Goal: Task Accomplishment & Management: Manage account settings

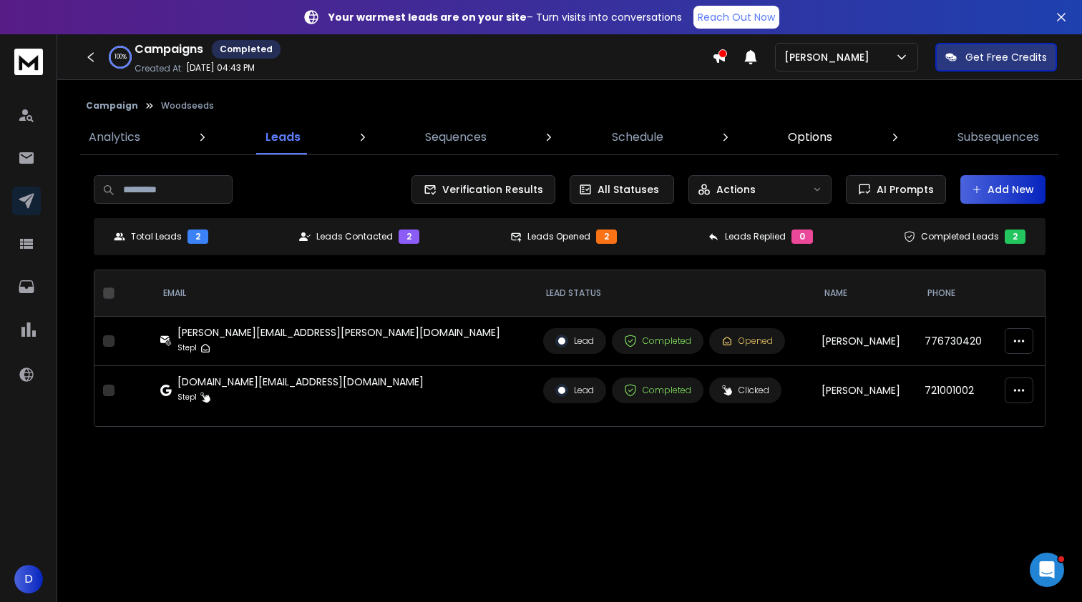
click at [809, 135] on p "Options" at bounding box center [810, 137] width 44 height 17
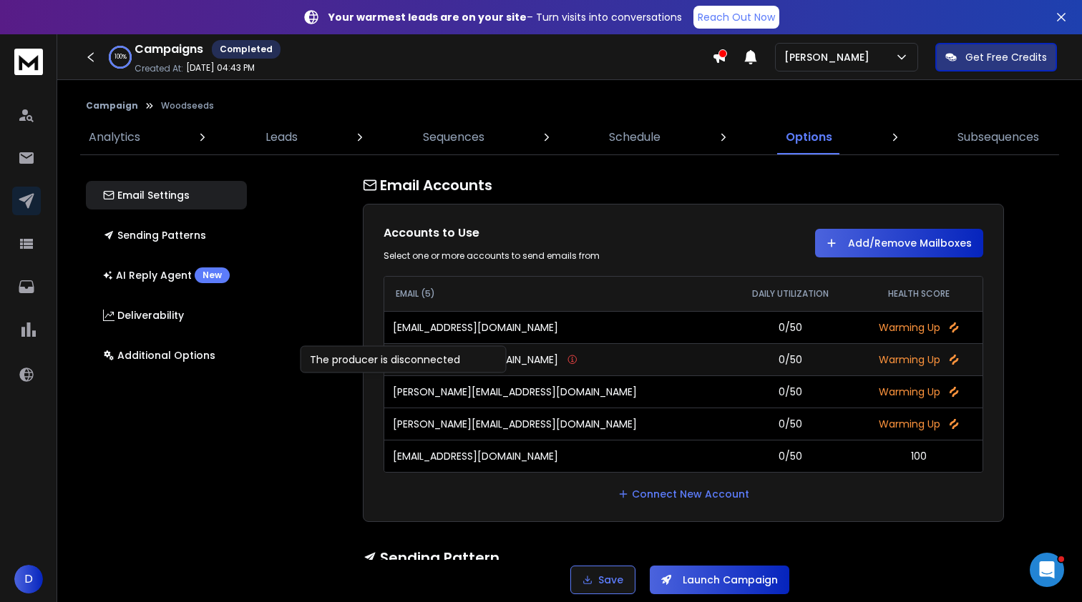
click at [567, 364] on icon at bounding box center [572, 359] width 11 height 11
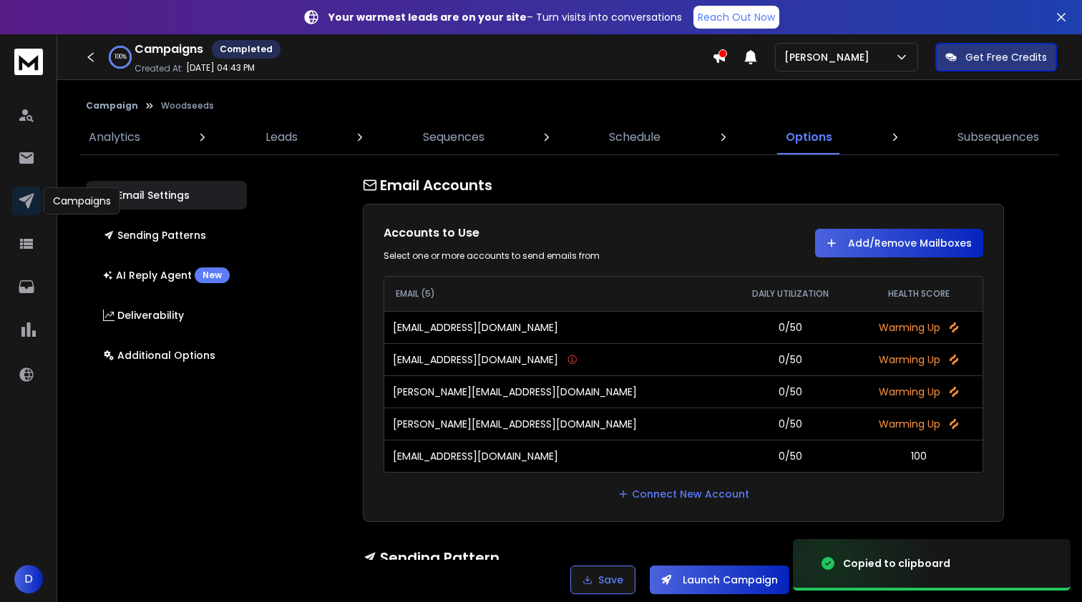
click at [23, 189] on link at bounding box center [26, 201] width 29 height 29
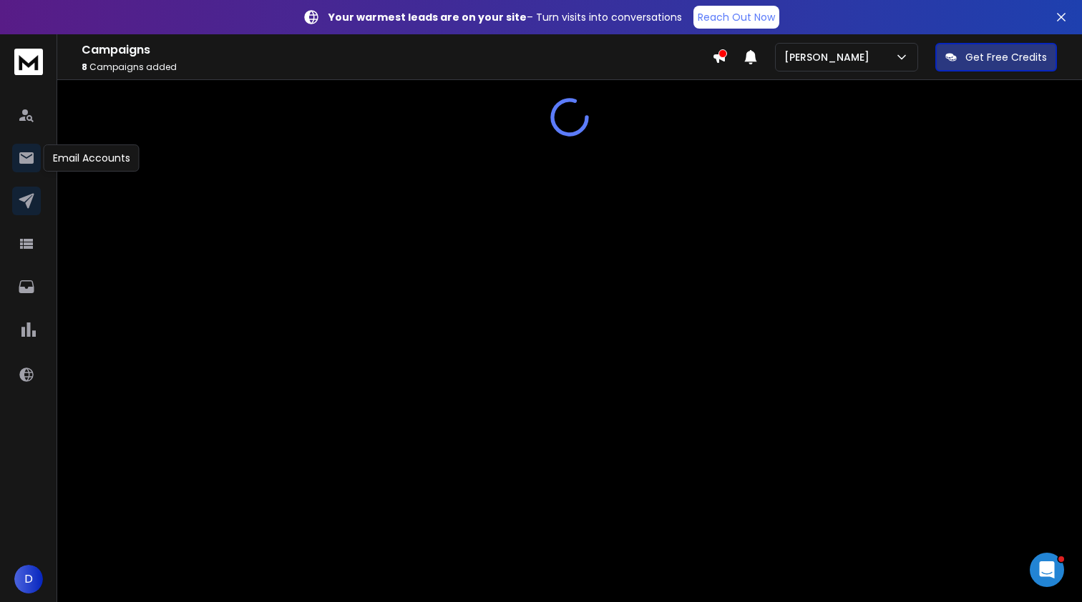
click at [23, 157] on icon at bounding box center [26, 158] width 17 height 17
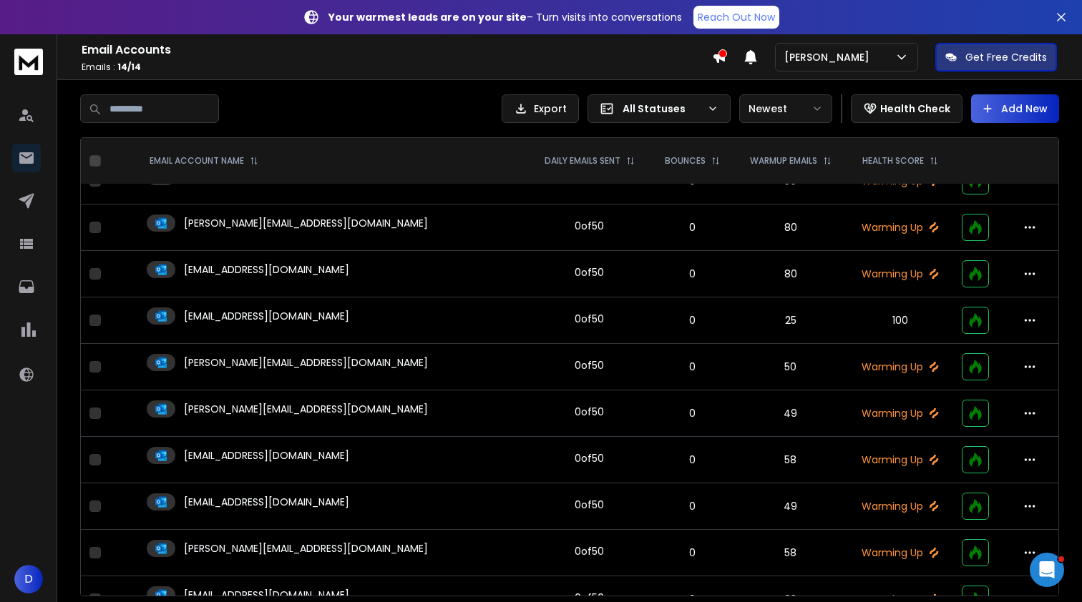
scroll to position [145, 0]
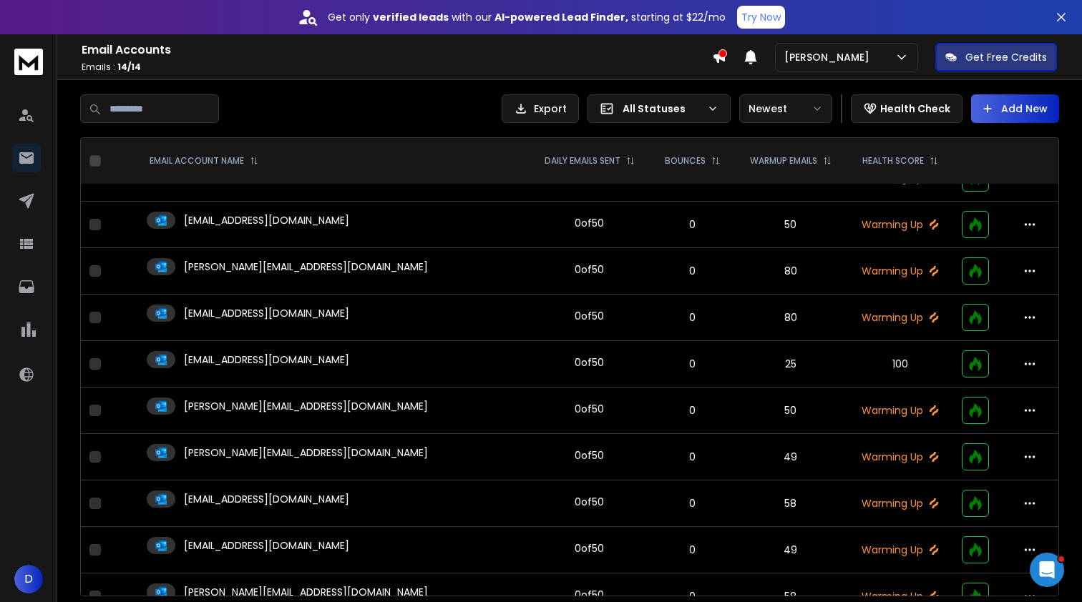
scroll to position [150, 0]
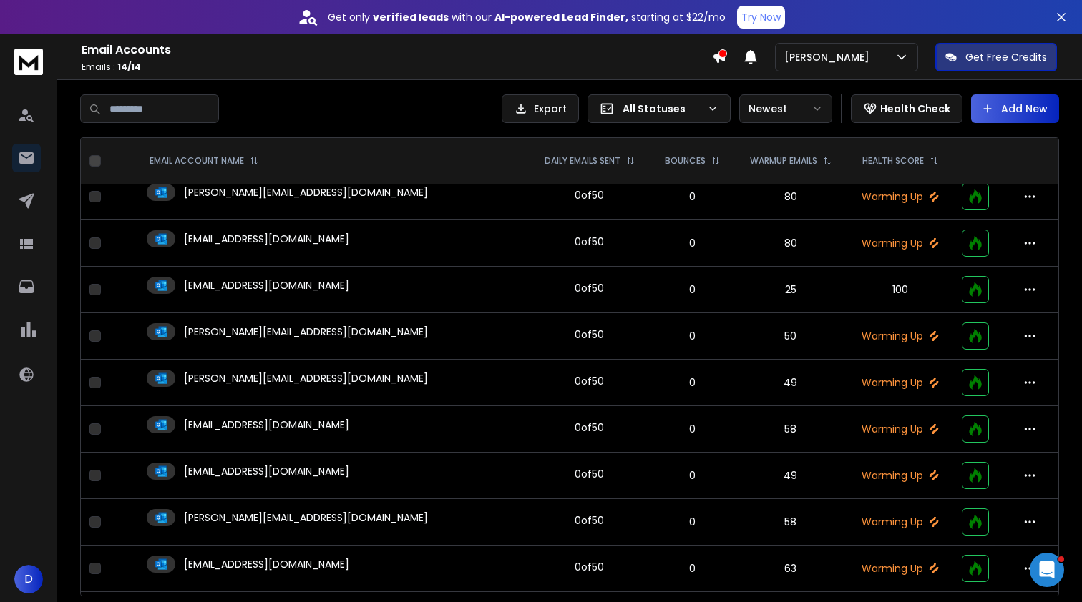
click at [269, 434] on td "zuzka@stalevynosy.cz" at bounding box center [333, 429] width 390 height 47
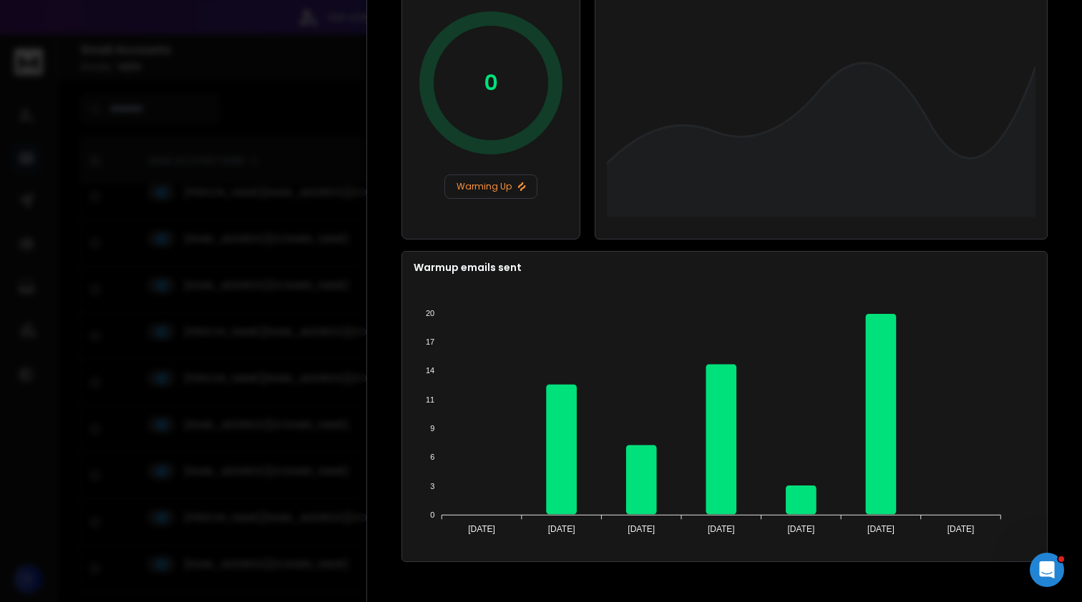
scroll to position [525, 0]
click at [288, 396] on div at bounding box center [541, 301] width 1082 height 602
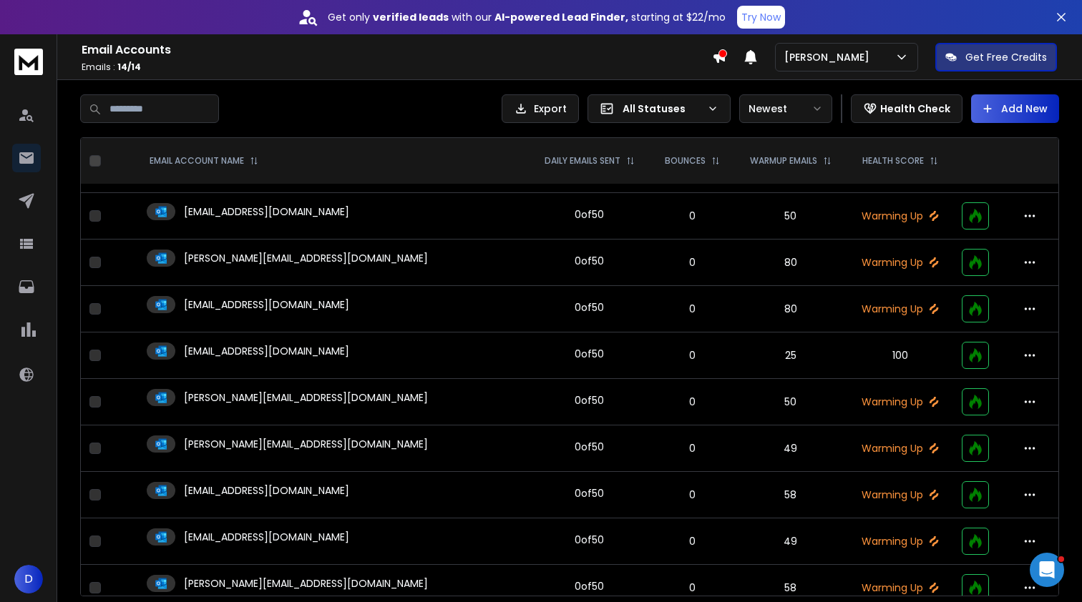
scroll to position [83, 0]
click at [322, 309] on div "info@spotart.cz" at bounding box center [333, 306] width 373 height 17
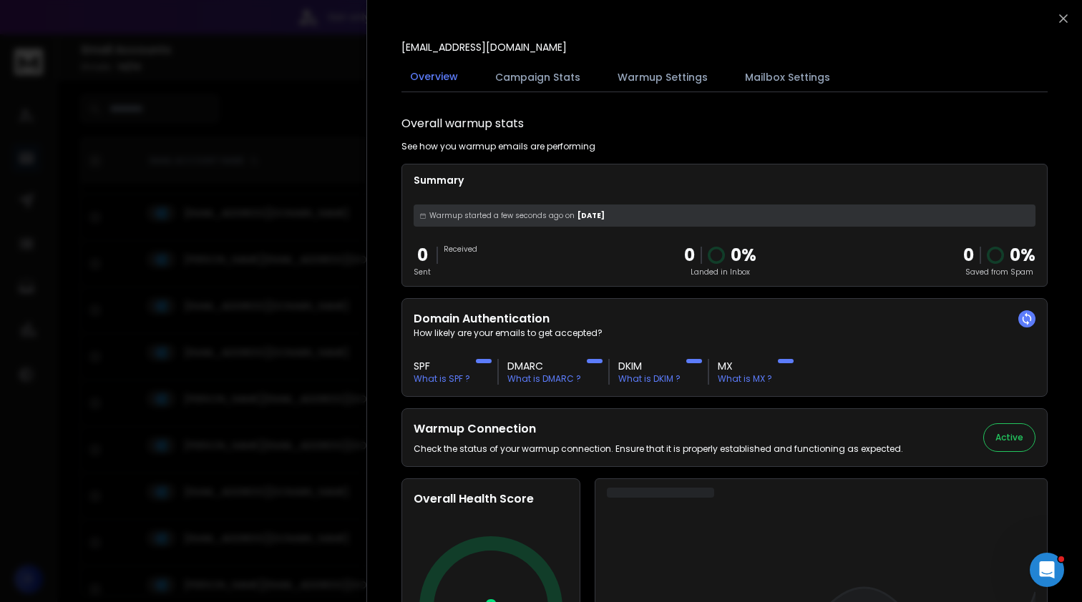
click at [322, 309] on div at bounding box center [541, 301] width 1082 height 602
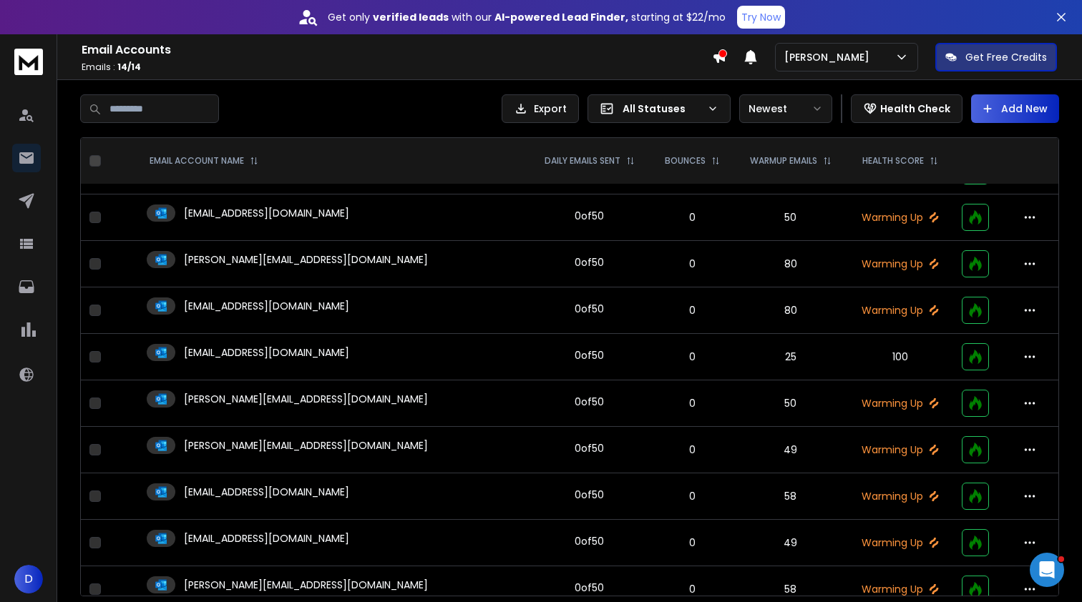
scroll to position [0, 0]
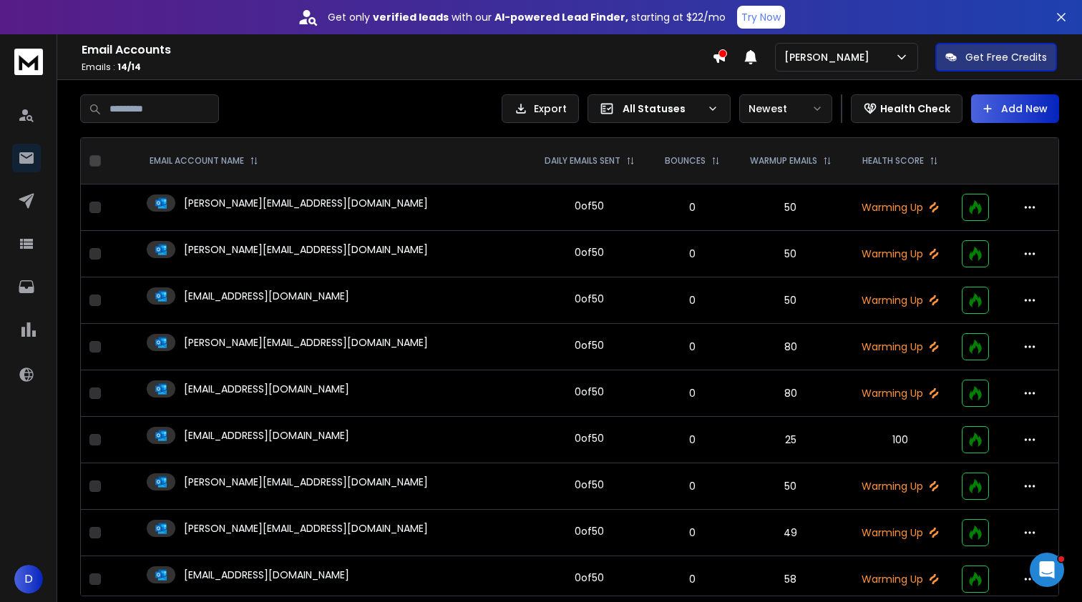
click at [1065, 24] on div at bounding box center [1061, 17] width 13 height 34
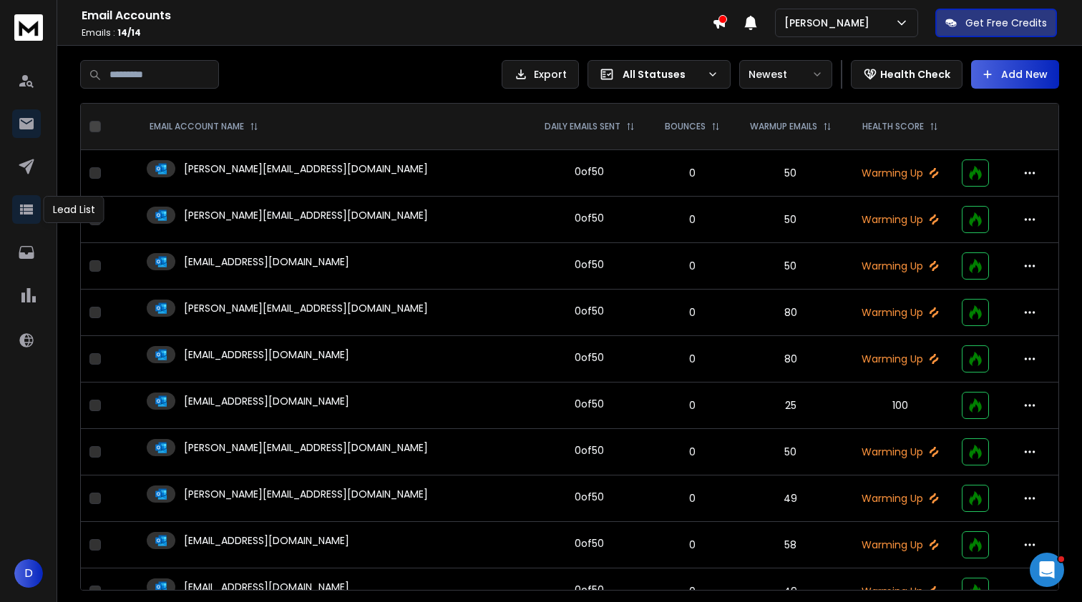
click at [21, 210] on icon at bounding box center [26, 210] width 13 height 10
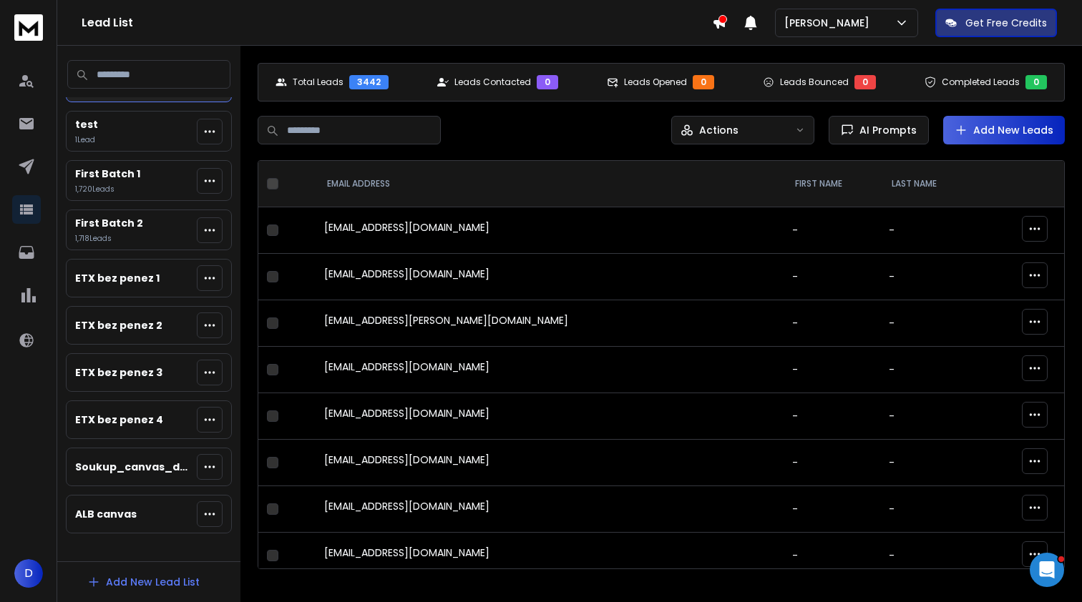
scroll to position [36, 0]
click at [26, 125] on icon at bounding box center [26, 123] width 14 height 11
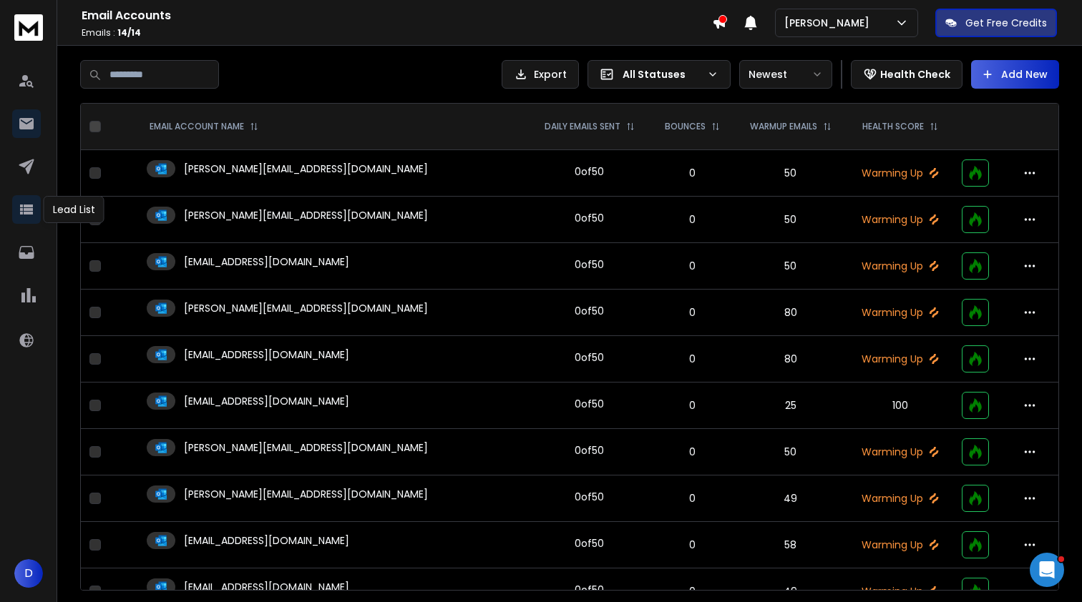
click at [25, 213] on icon at bounding box center [26, 210] width 13 height 10
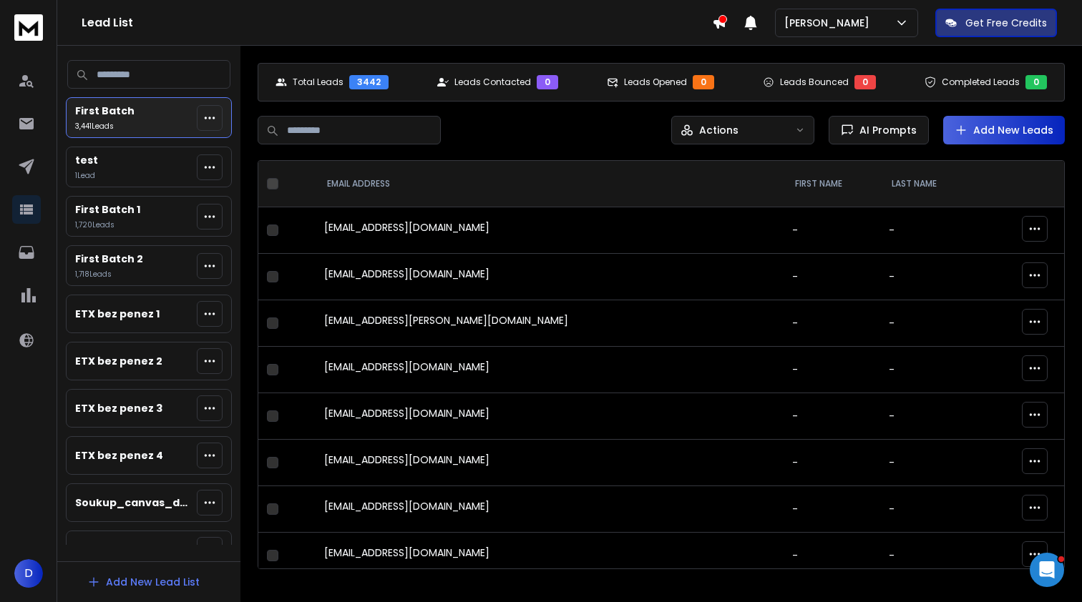
click at [145, 176] on div "test 1 Lead" at bounding box center [149, 167] width 166 height 41
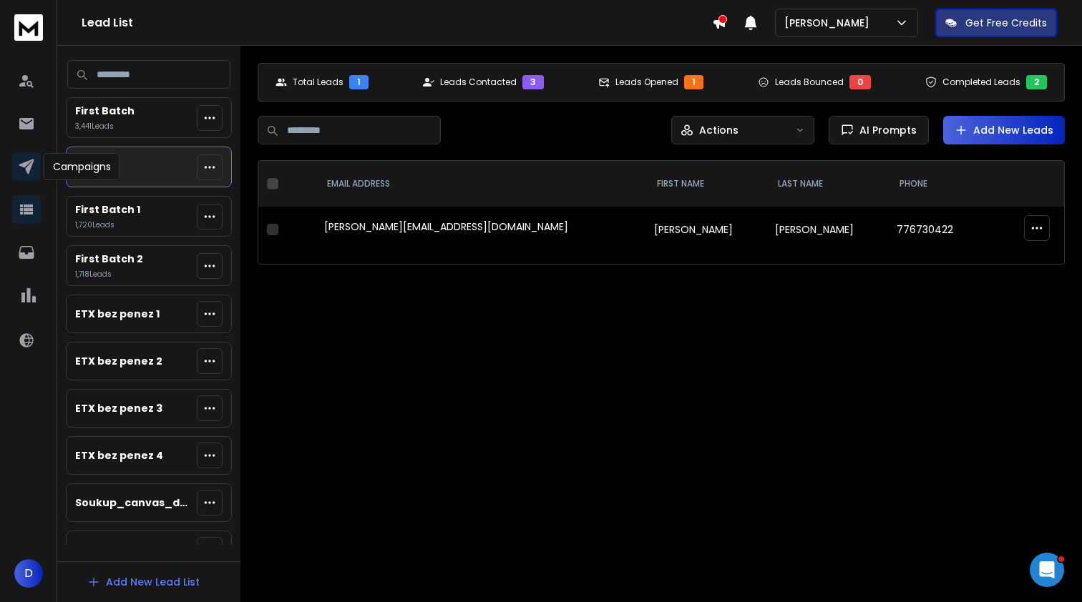
click at [28, 175] on link at bounding box center [26, 166] width 29 height 29
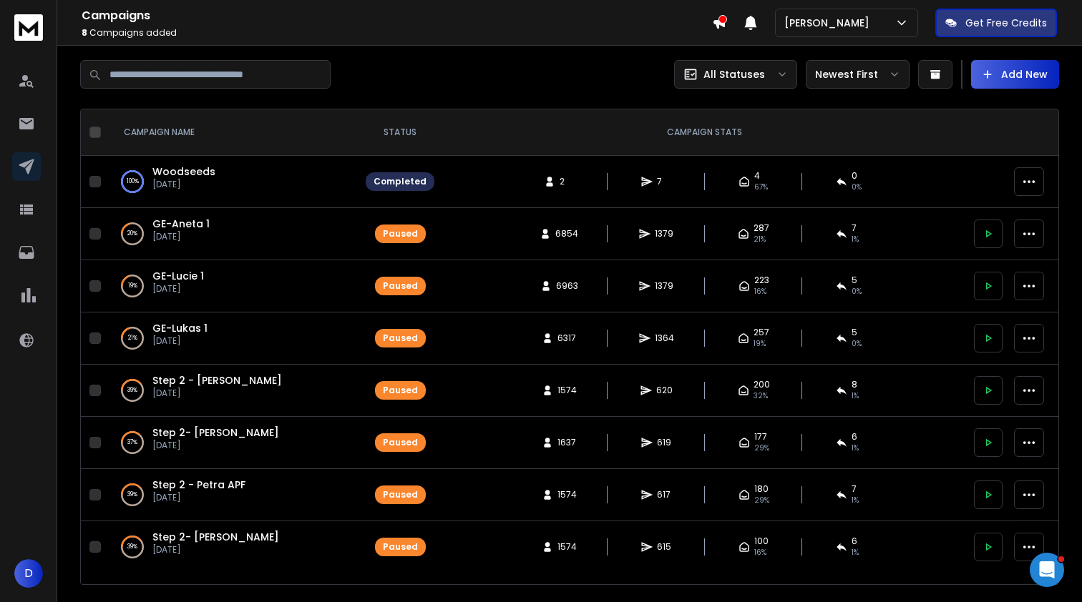
click at [257, 167] on div "100 % Woodseeds 5 days ago" at bounding box center [232, 182] width 222 height 34
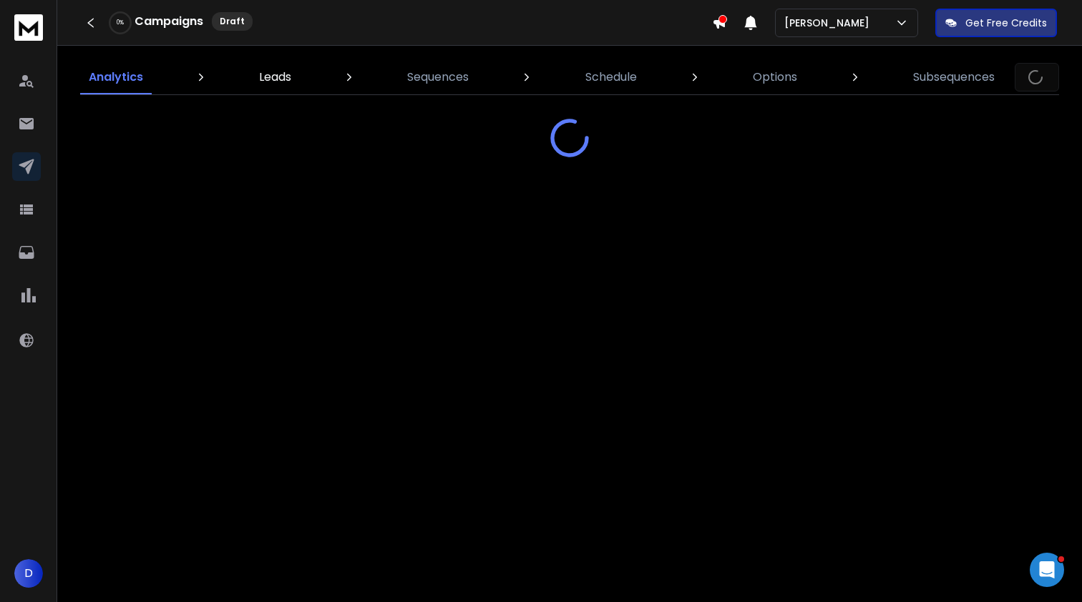
click at [265, 64] on link "Leads" at bounding box center [274, 77] width 49 height 34
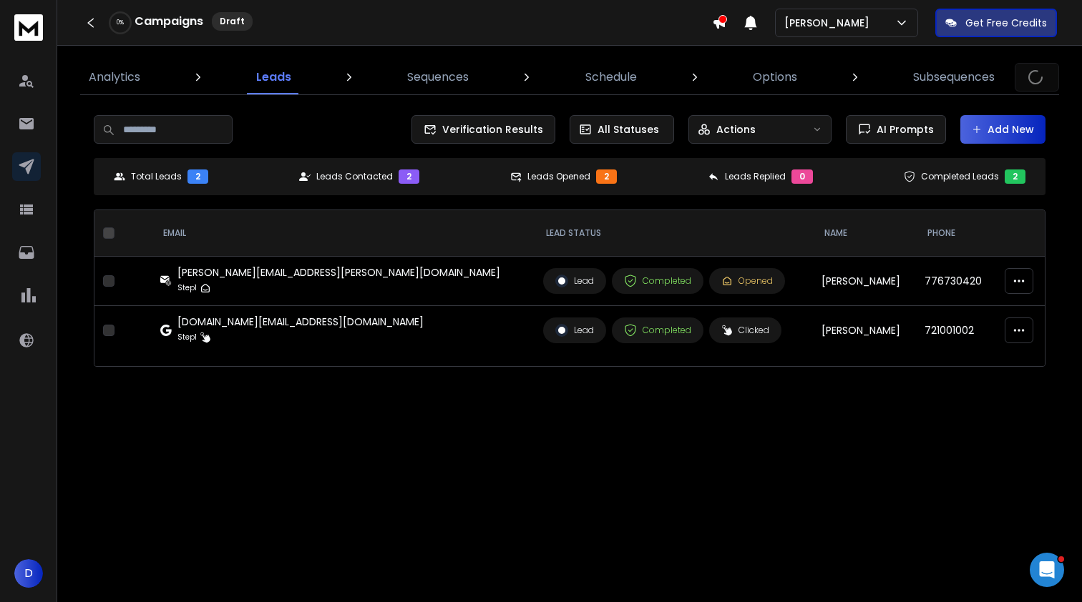
click at [975, 132] on icon at bounding box center [977, 130] width 10 height 10
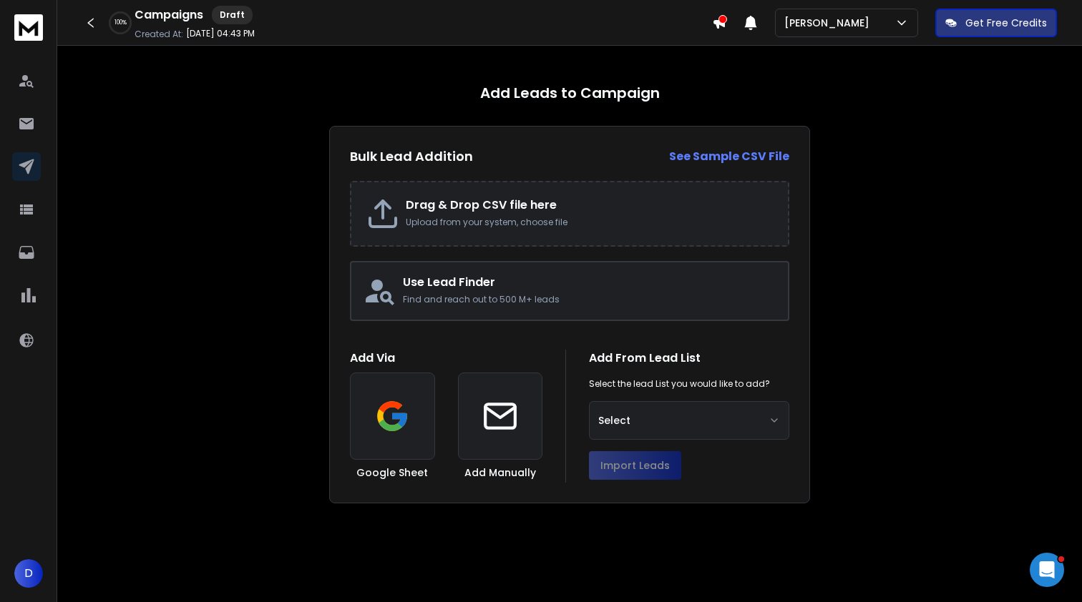
click at [628, 424] on span "Select" at bounding box center [614, 421] width 32 height 14
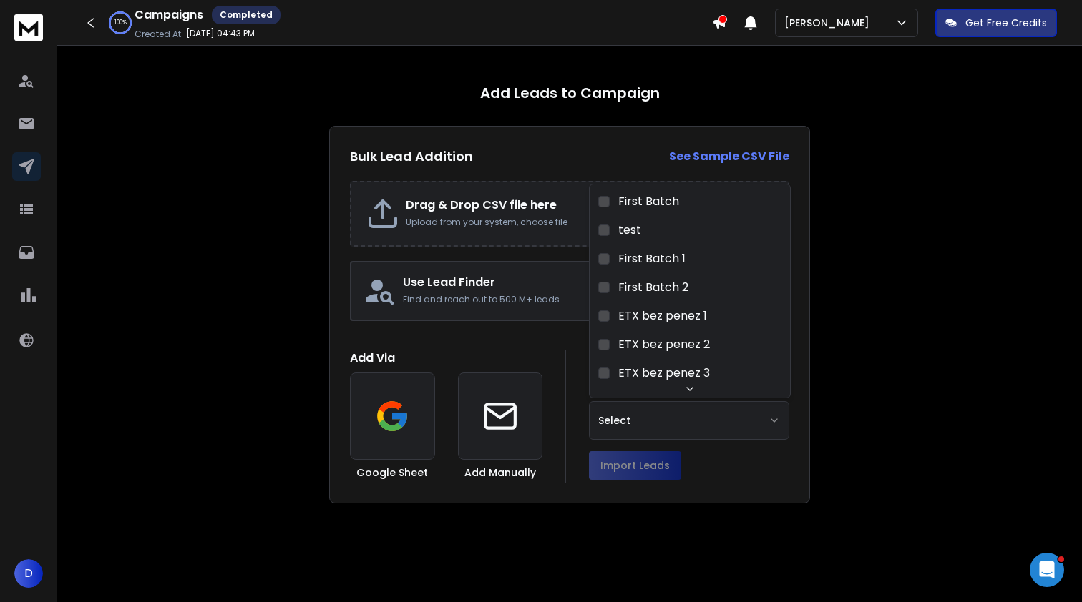
click at [607, 229] on button "button" at bounding box center [603, 230] width 11 height 11
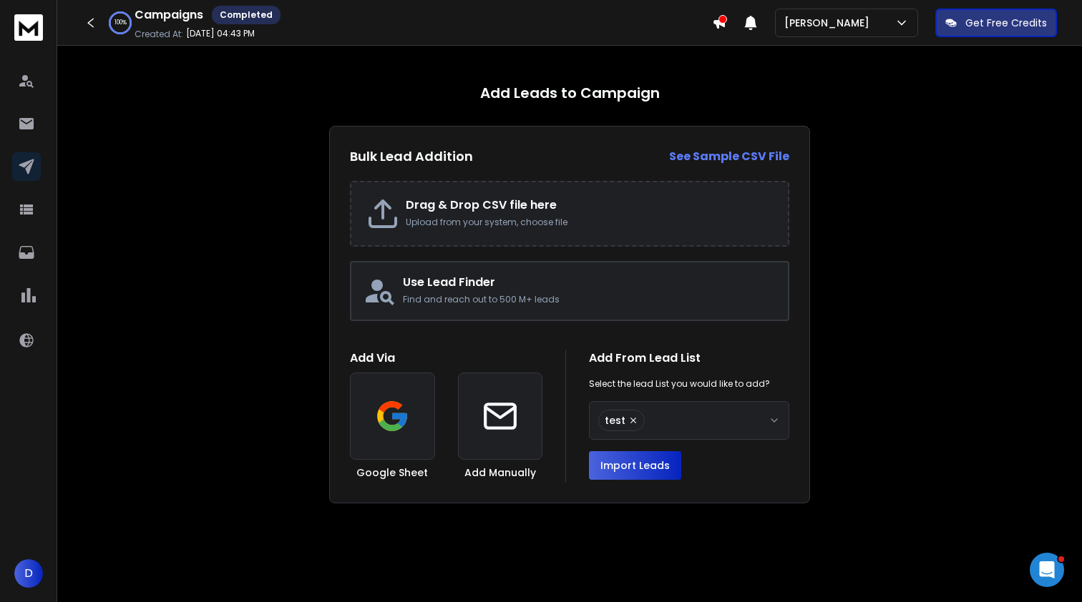
click at [643, 470] on button "Import Leads" at bounding box center [635, 466] width 92 height 29
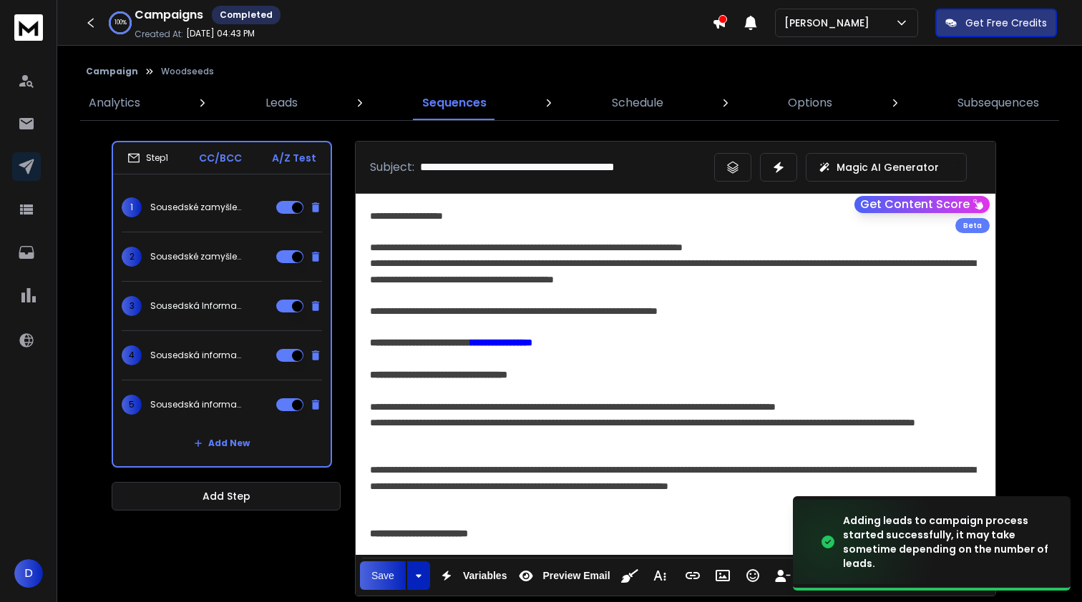
click at [809, 122] on div "**********" at bounding box center [569, 331] width 979 height 542
click at [809, 111] on p "Options" at bounding box center [810, 102] width 44 height 17
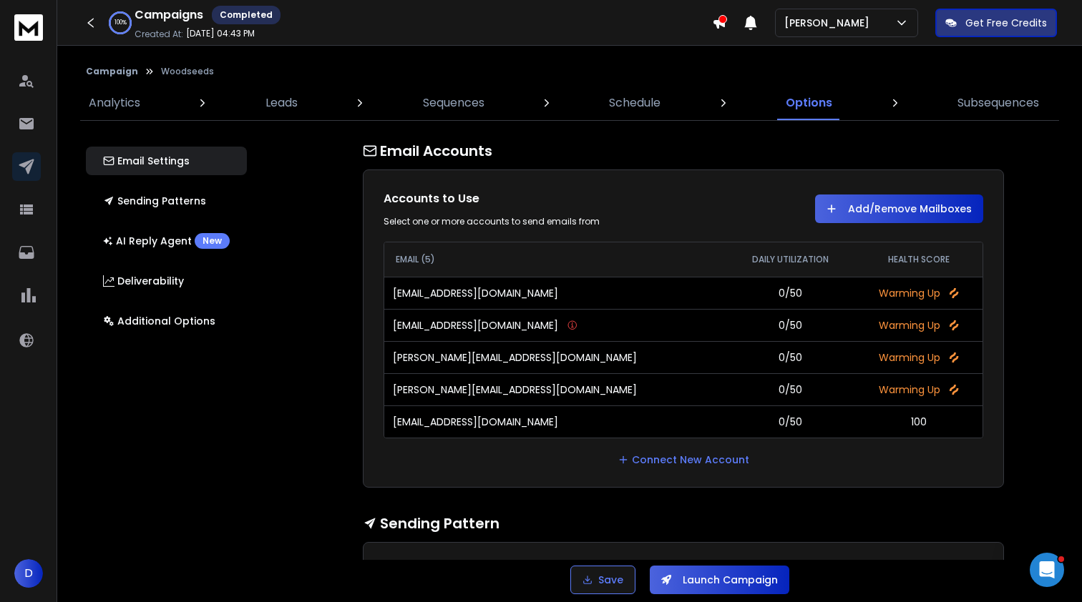
click at [723, 578] on button "Launch Campaign" at bounding box center [720, 580] width 140 height 29
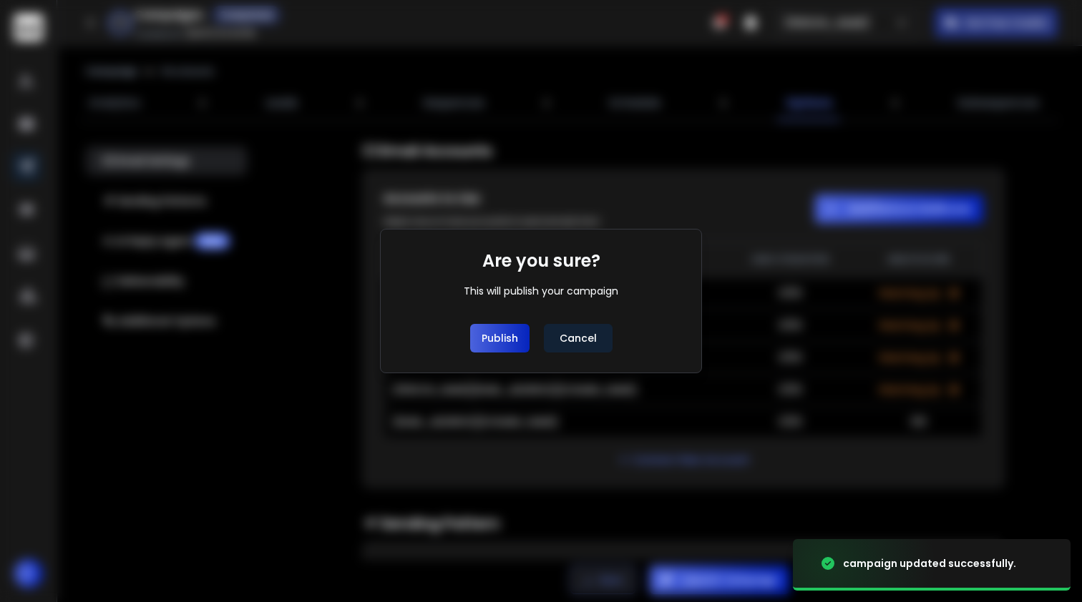
click at [487, 326] on button "Publish" at bounding box center [499, 338] width 59 height 29
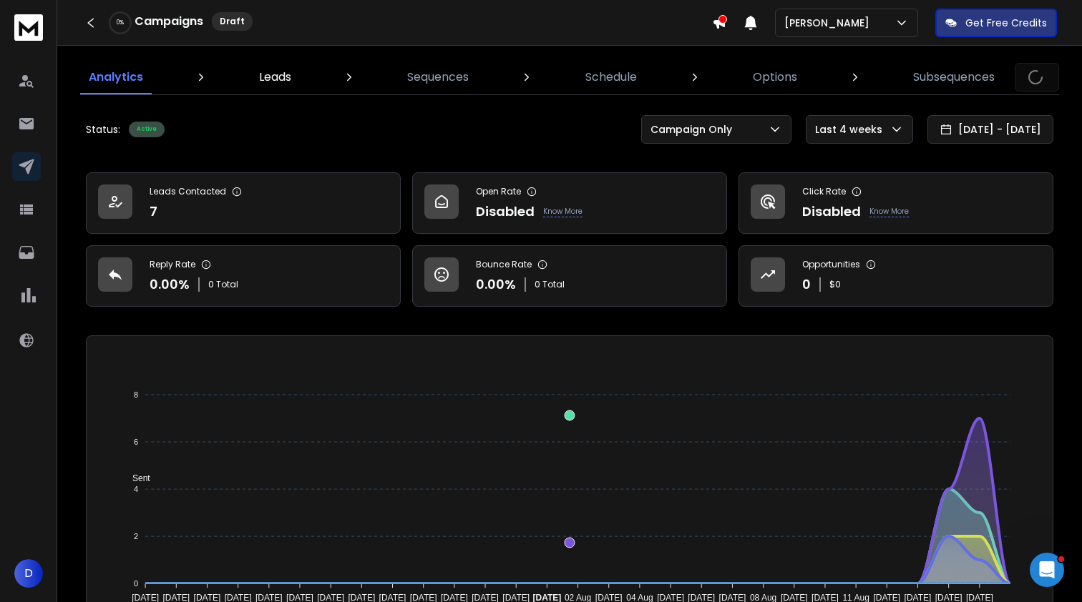
click at [276, 85] on p "Leads" at bounding box center [275, 77] width 32 height 17
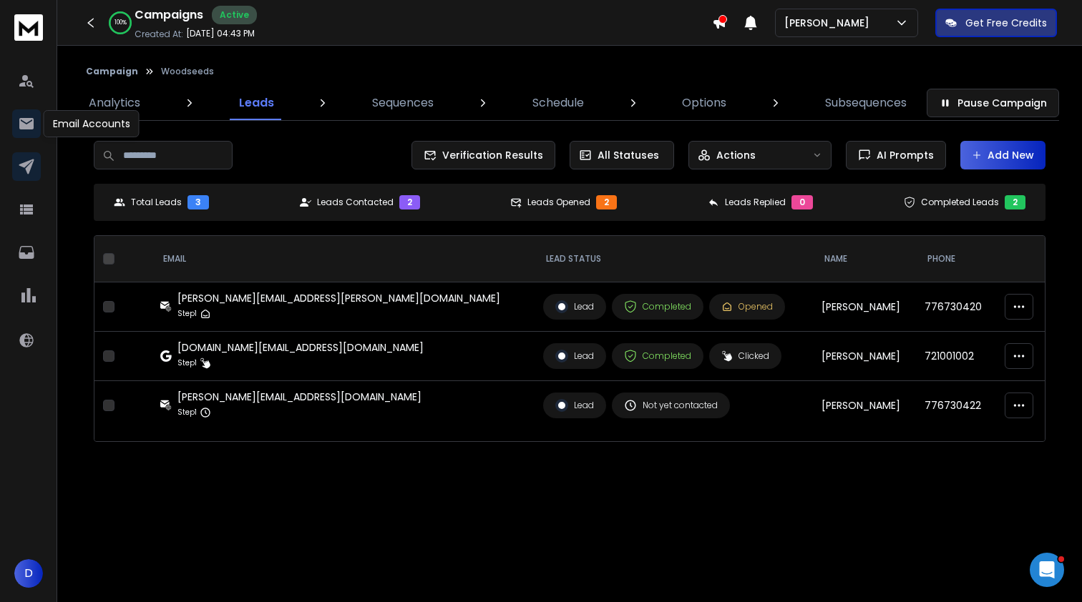
click at [19, 126] on icon at bounding box center [26, 123] width 17 height 17
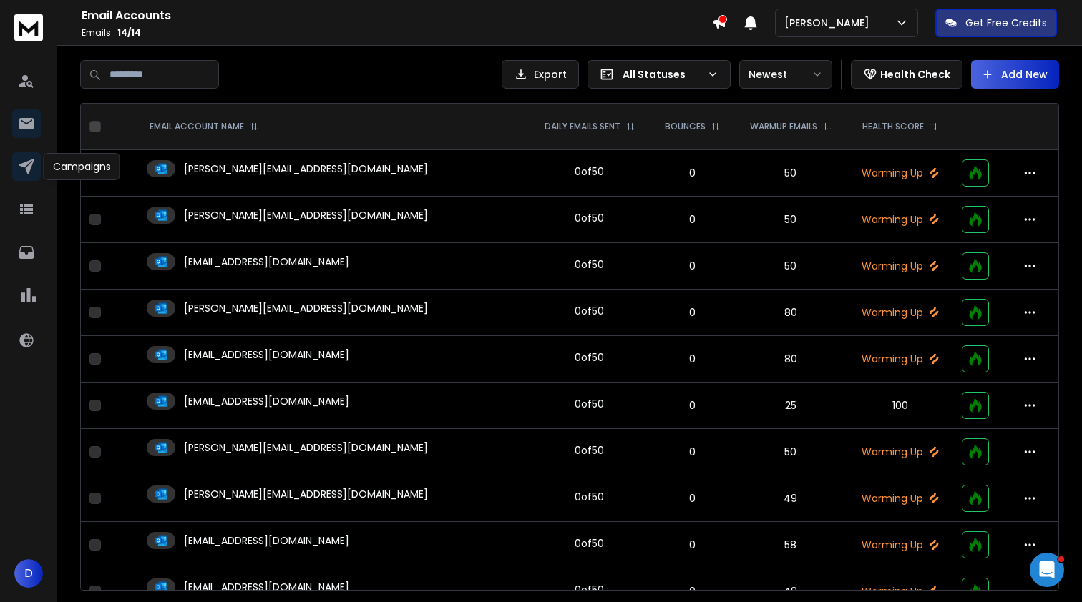
click at [27, 162] on icon at bounding box center [26, 166] width 15 height 15
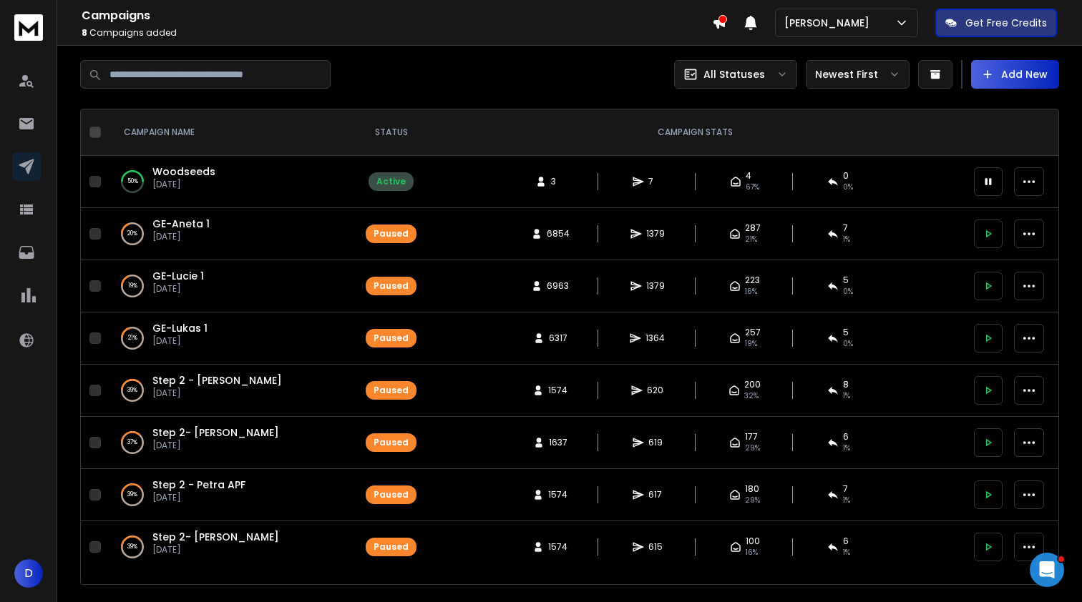
click at [289, 194] on div "50 % Woodseeds 5 days ago" at bounding box center [232, 182] width 222 height 34
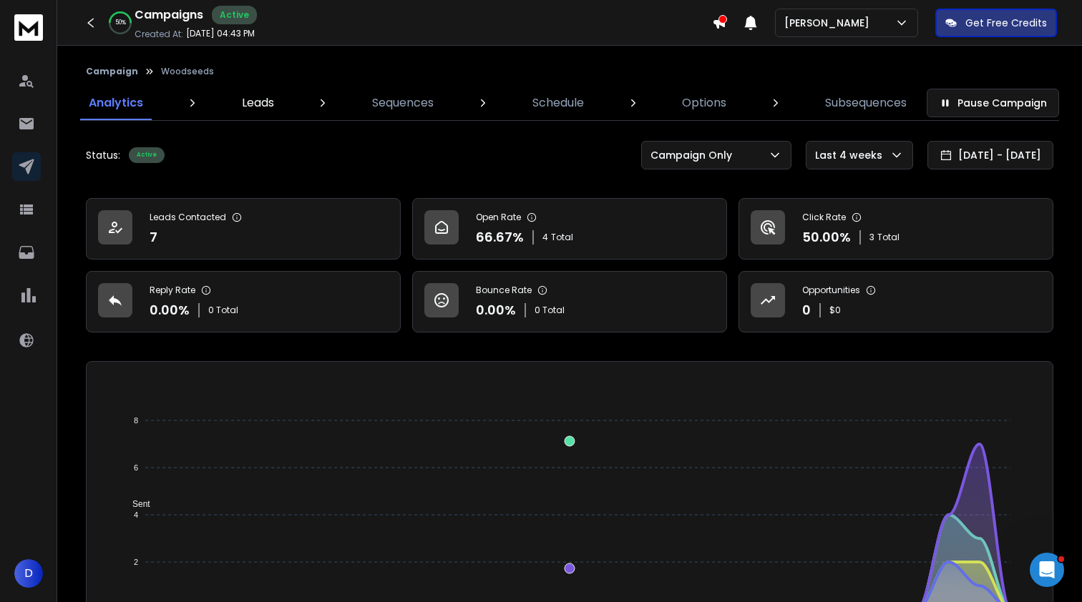
click at [258, 102] on p "Leads" at bounding box center [258, 102] width 32 height 17
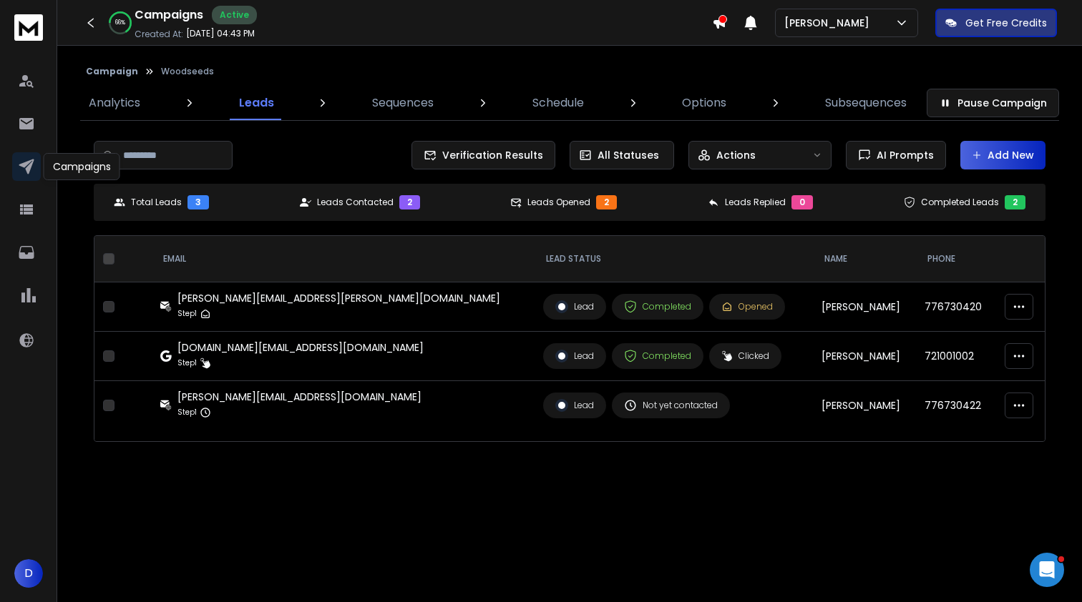
click at [24, 174] on icon at bounding box center [26, 166] width 17 height 17
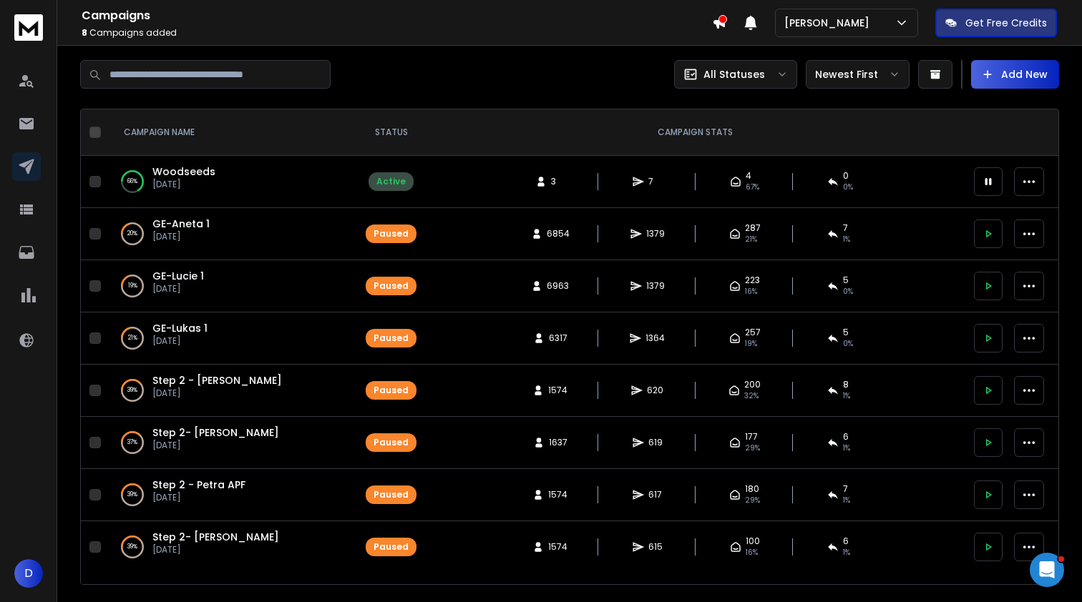
click at [206, 178] on span "Woodseeds" at bounding box center [183, 172] width 63 height 14
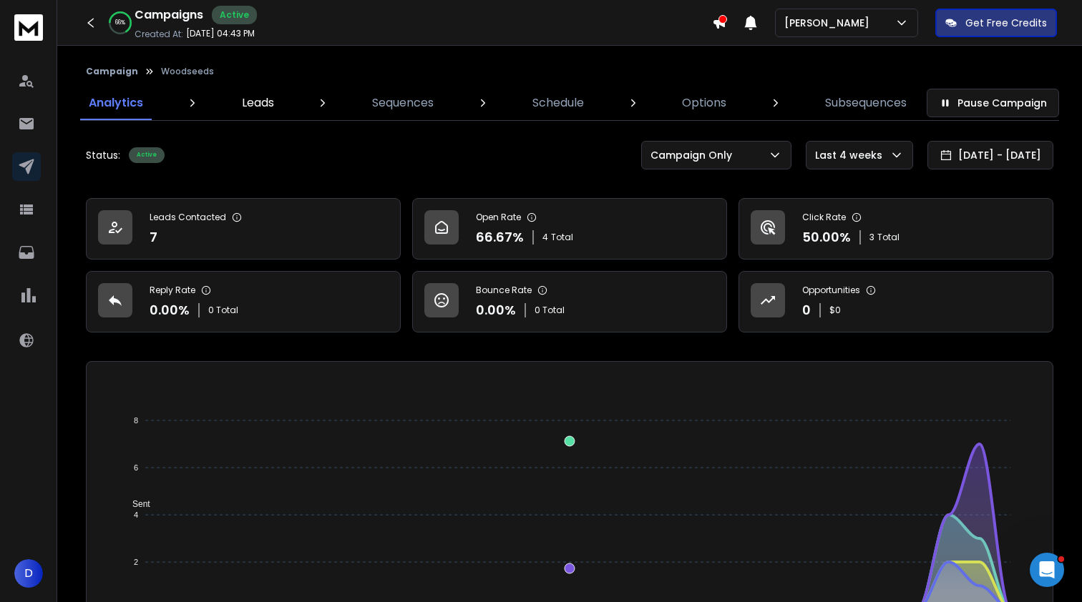
click at [249, 116] on link "Leads" at bounding box center [257, 103] width 49 height 34
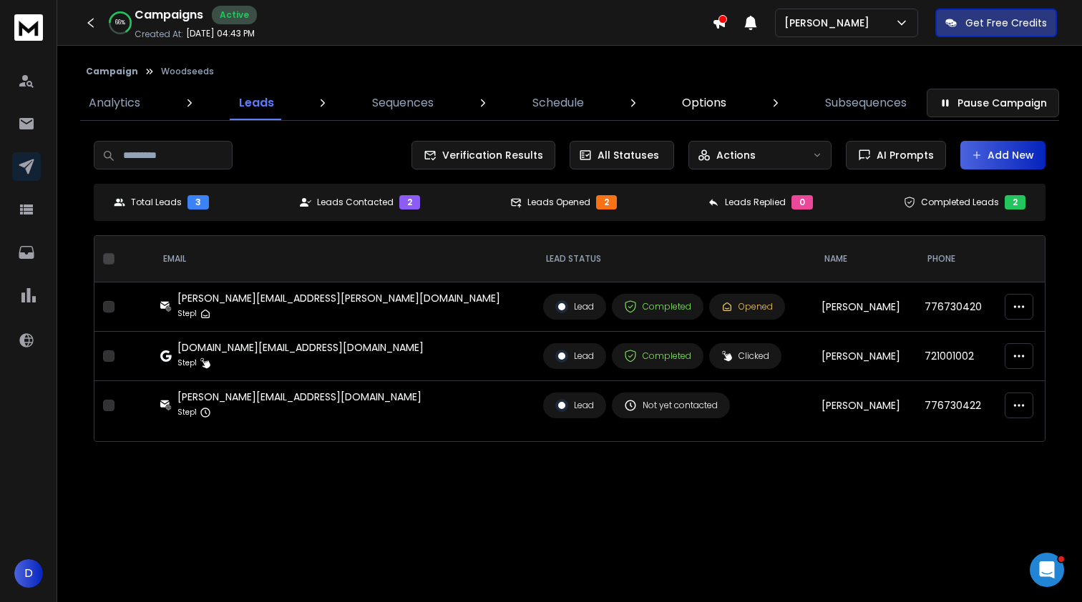
click at [720, 115] on link "Options" at bounding box center [704, 103] width 62 height 34
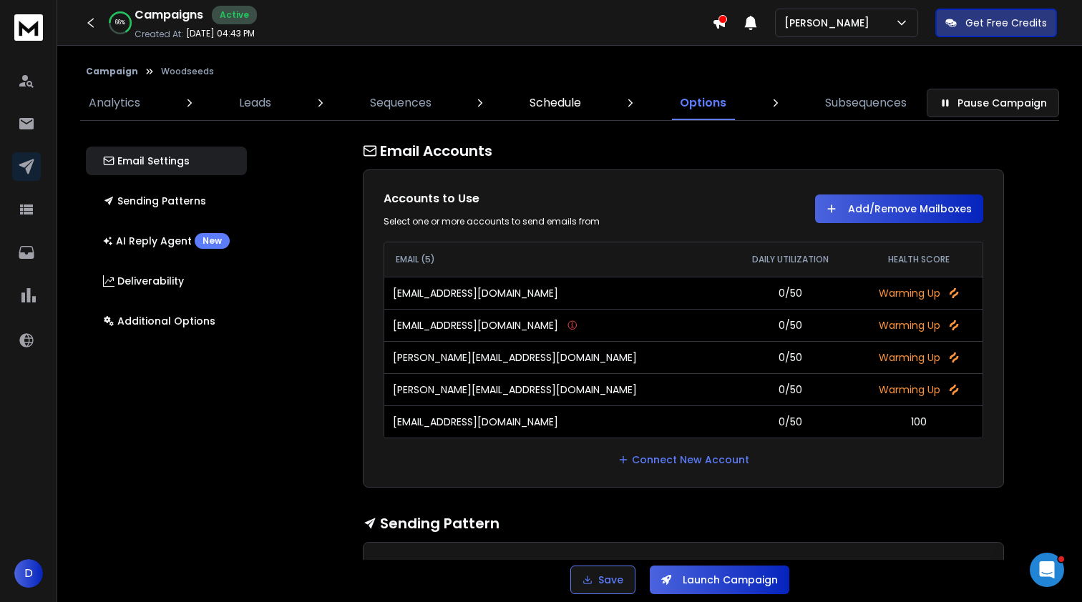
click at [542, 102] on p "Schedule" at bounding box center [555, 102] width 52 height 17
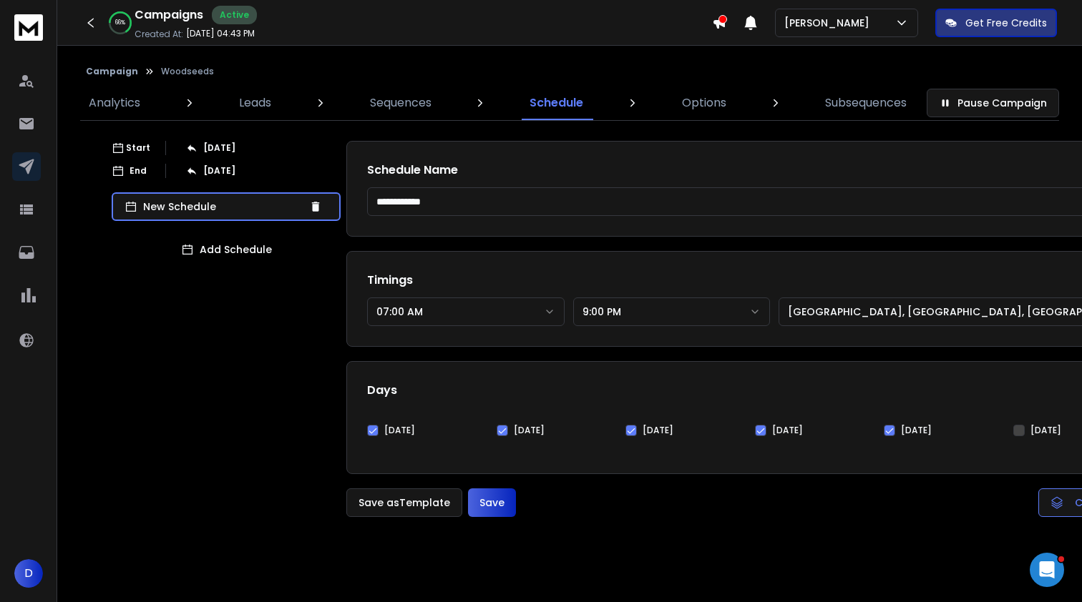
click at [1013, 434] on button "Saturday" at bounding box center [1018, 430] width 11 height 11
click at [500, 506] on button "Save" at bounding box center [492, 503] width 48 height 29
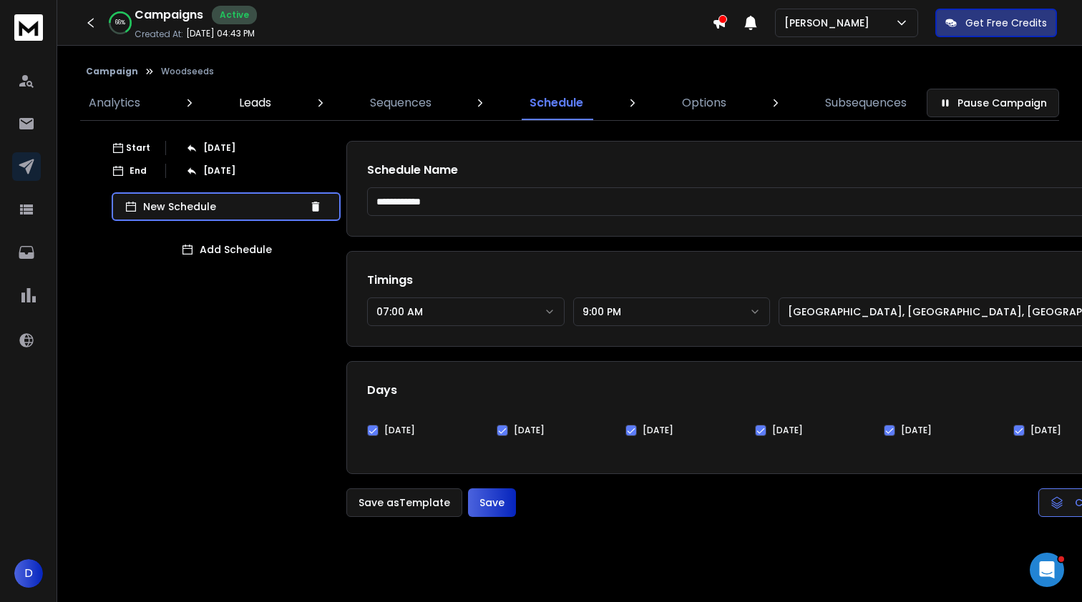
click at [249, 104] on p "Leads" at bounding box center [255, 102] width 32 height 17
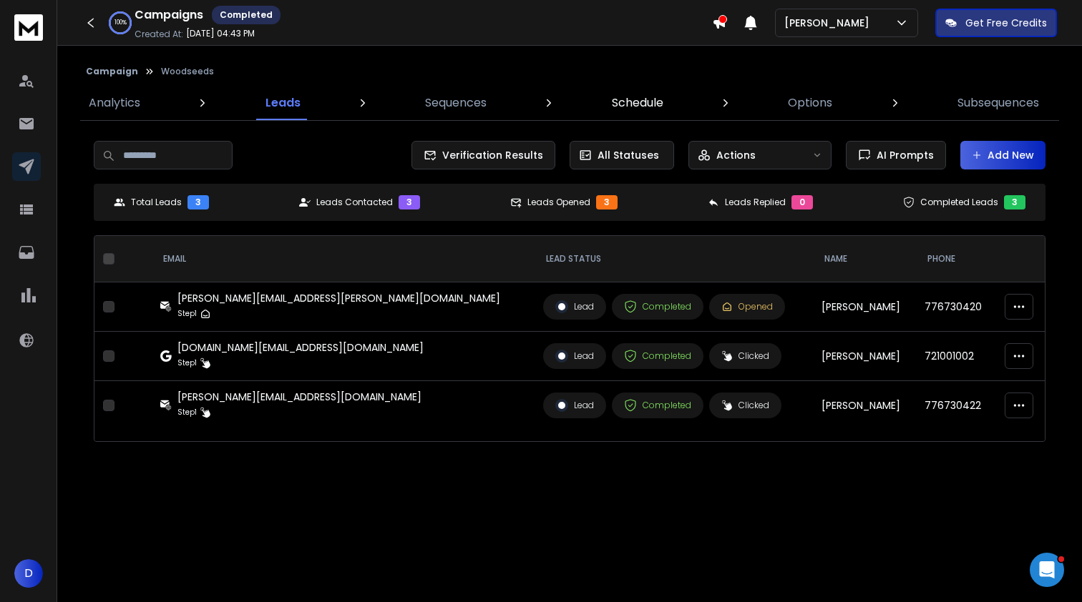
click at [612, 102] on p "Schedule" at bounding box center [638, 102] width 52 height 17
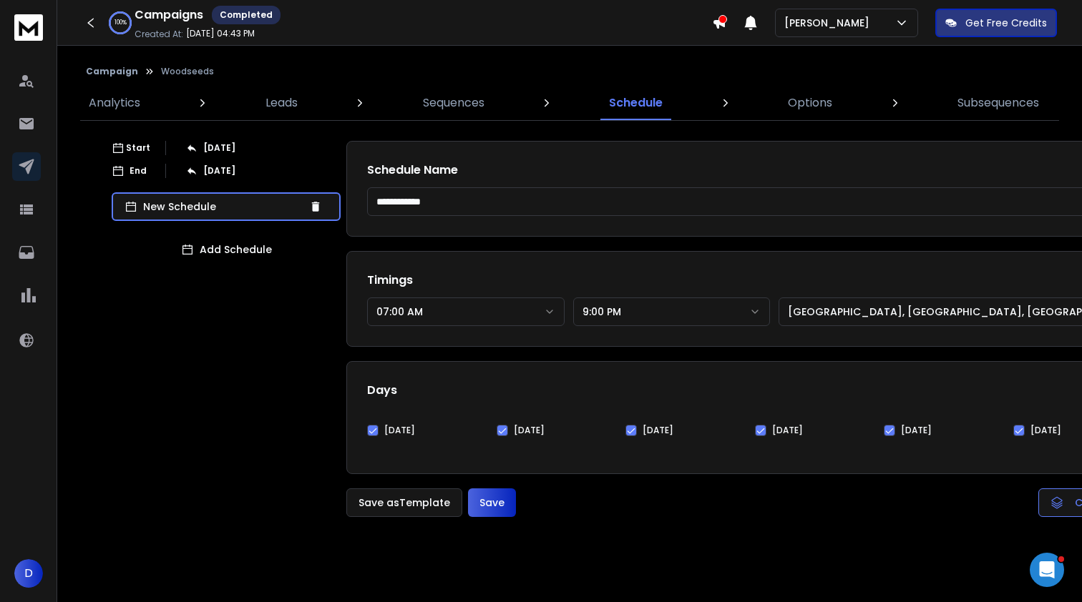
click at [1013, 429] on button "[DATE]" at bounding box center [1018, 430] width 11 height 11
click at [524, 508] on div "Save as Template Save Choose From Template" at bounding box center [778, 503] width 864 height 29
click at [493, 507] on button "Save" at bounding box center [492, 503] width 48 height 29
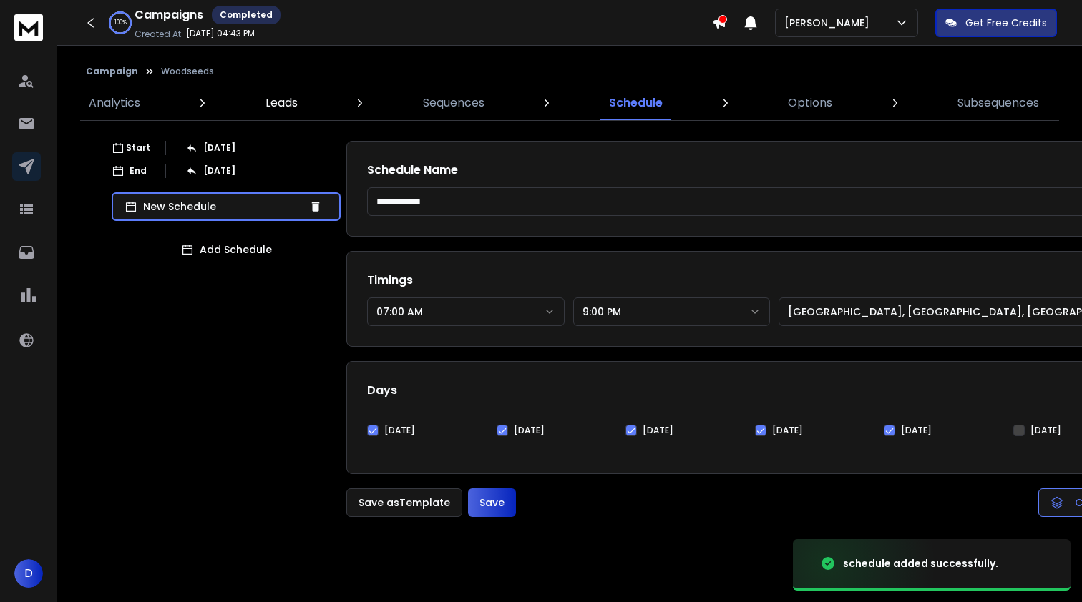
click at [279, 101] on p "Leads" at bounding box center [281, 102] width 32 height 17
